Goal: Task Accomplishment & Management: Use online tool/utility

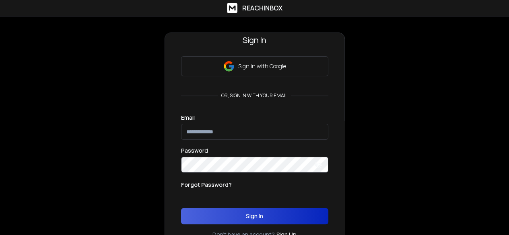
scroll to position [27, 0]
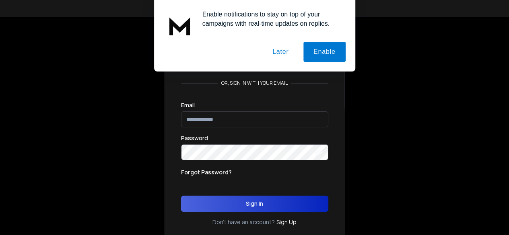
click at [272, 51] on button "Later" at bounding box center [280, 52] width 36 height 20
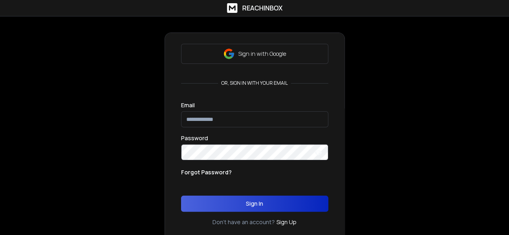
click at [238, 119] on input "email" at bounding box center [254, 119] width 147 height 16
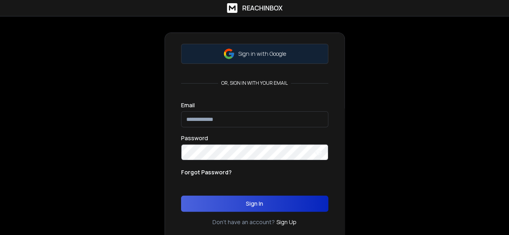
click at [242, 46] on button "Sign in with Google" at bounding box center [254, 54] width 147 height 20
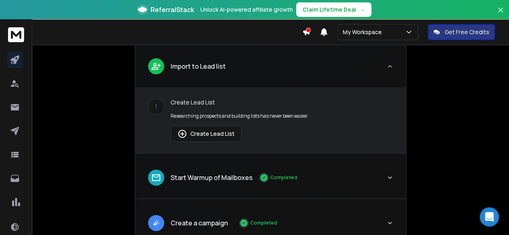
scroll to position [121, 0]
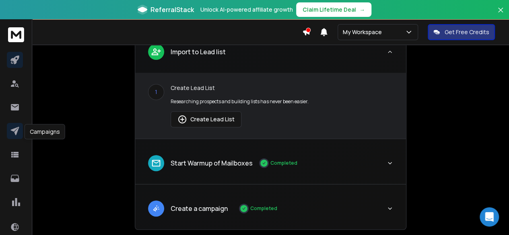
click at [12, 133] on icon at bounding box center [15, 131] width 10 height 10
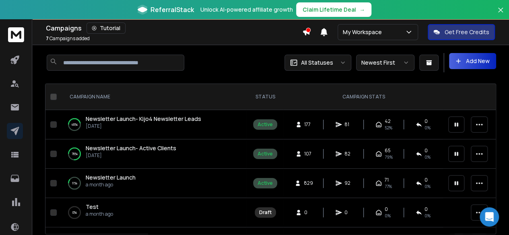
click at [115, 178] on span "Newsletter Launch" at bounding box center [111, 178] width 50 height 8
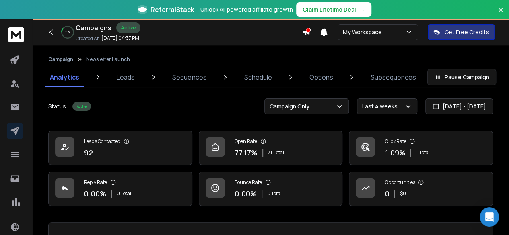
click at [424, 152] on span "Total" at bounding box center [424, 153] width 10 height 6
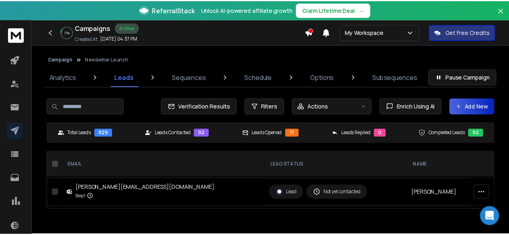
scroll to position [756, 0]
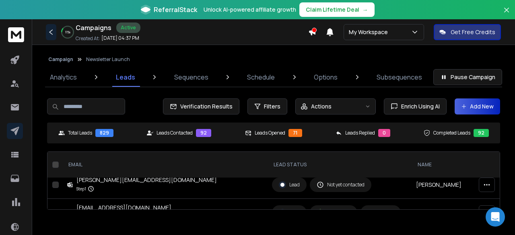
click at [51, 31] on icon at bounding box center [50, 31] width 3 height 5
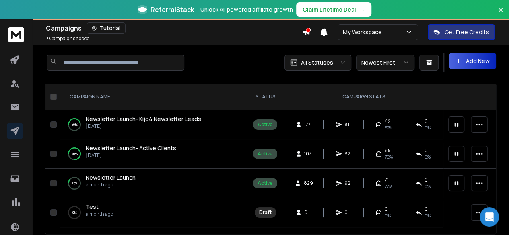
click at [119, 175] on span "Newsletter Launch" at bounding box center [111, 178] width 50 height 8
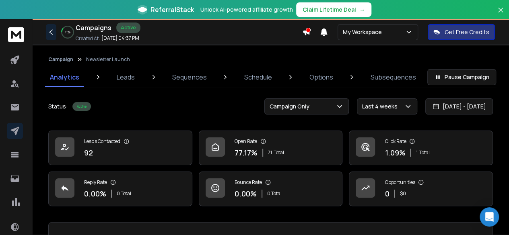
click at [49, 33] on icon at bounding box center [50, 32] width 7 height 7
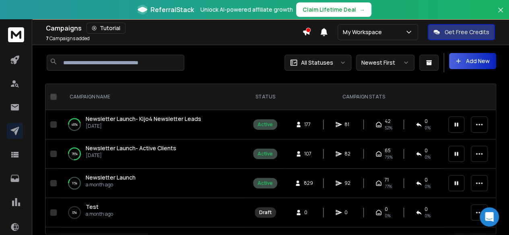
click at [147, 148] on span "Newsletter Launch- Active Clients" at bounding box center [131, 148] width 91 height 8
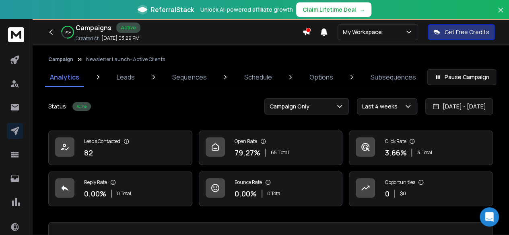
click at [399, 143] on p "Click Rate" at bounding box center [395, 141] width 21 height 6
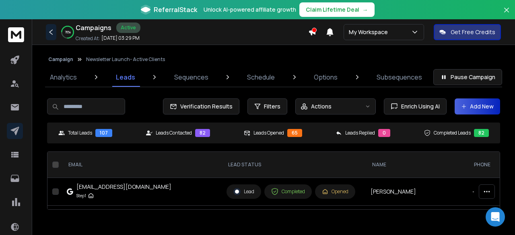
click at [51, 37] on button at bounding box center [51, 32] width 10 height 16
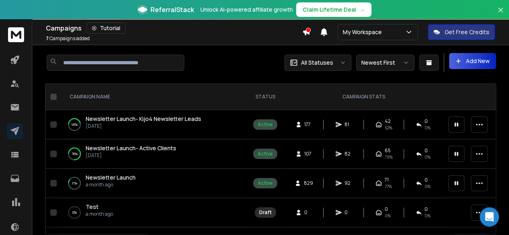
click at [163, 117] on span "Newsletter Launch- Kijo4 Newsletter Leads" at bounding box center [143, 119] width 115 height 8
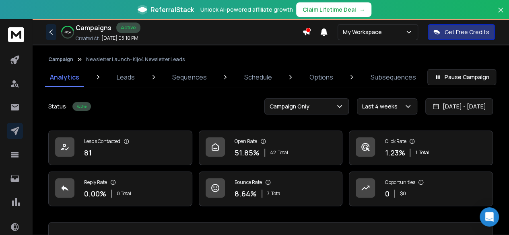
click at [51, 32] on icon at bounding box center [50, 32] width 7 height 7
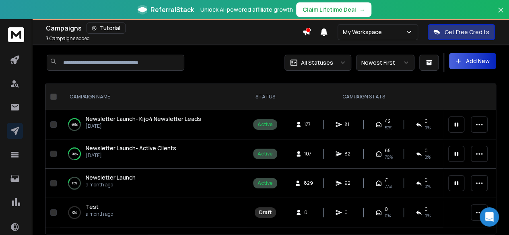
click at [154, 150] on span "Newsletter Launch- Active Clients" at bounding box center [131, 148] width 91 height 8
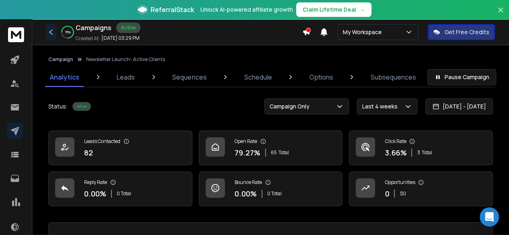
click at [49, 35] on icon at bounding box center [50, 32] width 7 height 7
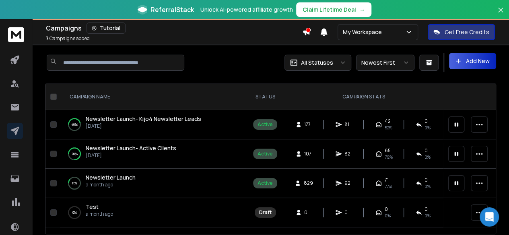
scroll to position [40, 0]
